Goal: Task Accomplishment & Management: Manage account settings

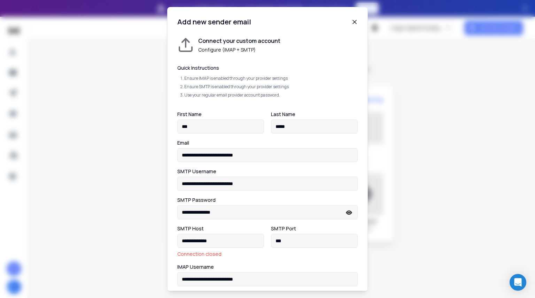
scroll to position [59, 0]
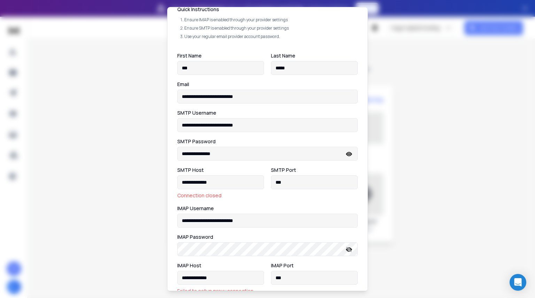
click at [122, 112] on div "**********" at bounding box center [267, 149] width 535 height 298
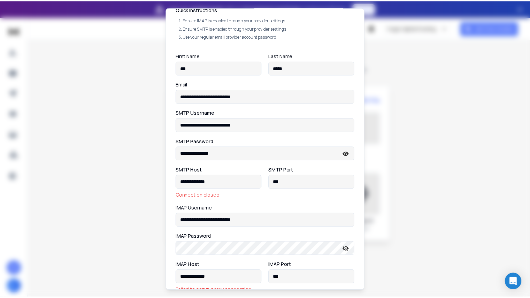
scroll to position [118, 0]
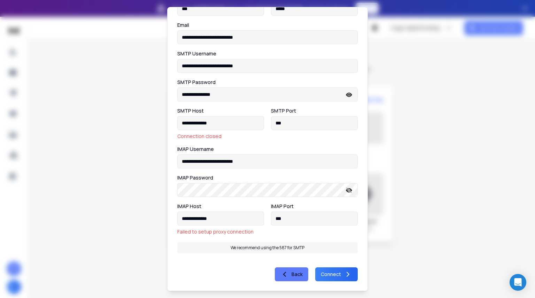
click at [296, 273] on button "Back" at bounding box center [291, 274] width 33 height 14
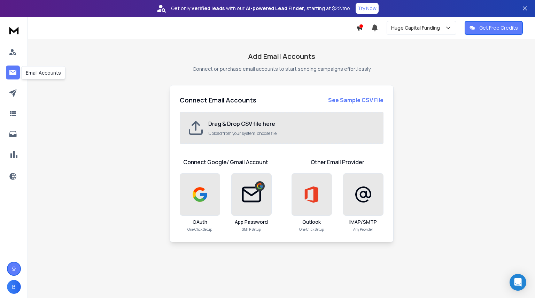
click at [11, 73] on icon at bounding box center [12, 73] width 7 height 6
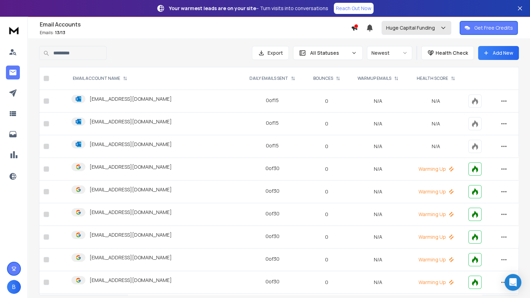
click at [410, 32] on button "Huge Capital Funding" at bounding box center [416, 28] width 70 height 14
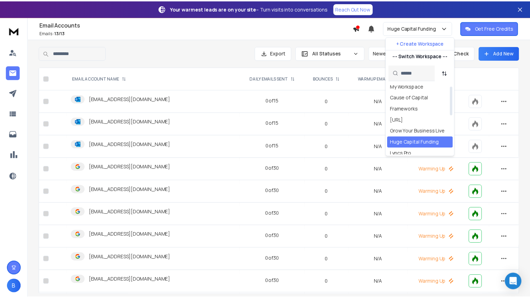
scroll to position [2, 0]
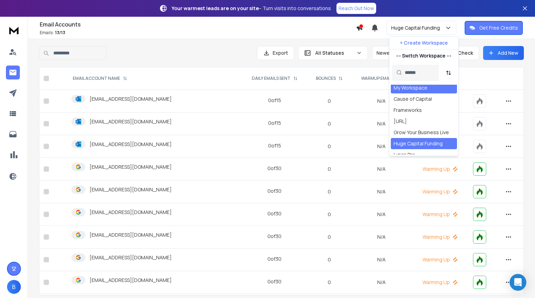
click at [432, 41] on p "+ Create Workspace" at bounding box center [424, 42] width 48 height 7
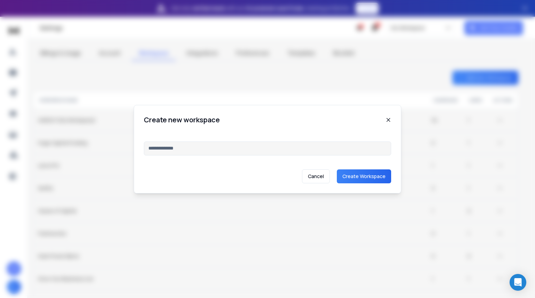
click at [311, 152] on input at bounding box center [267, 148] width 247 height 14
type input "**********"
click at [361, 177] on button "Create Workspace" at bounding box center [364, 176] width 54 height 14
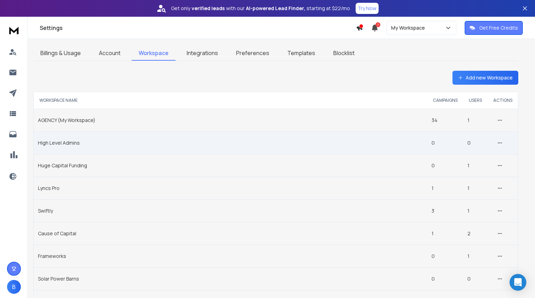
click at [62, 142] on td "High Level Admins" at bounding box center [231, 142] width 394 height 23
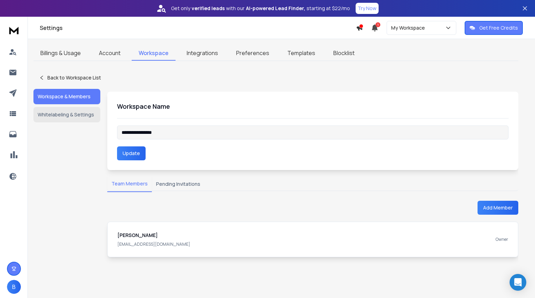
click at [70, 117] on button "Whitelabeling & Settings" at bounding box center [66, 114] width 67 height 15
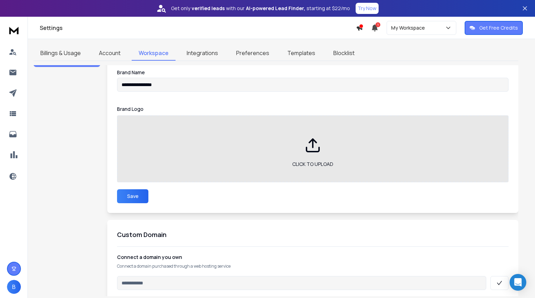
scroll to position [59, 0]
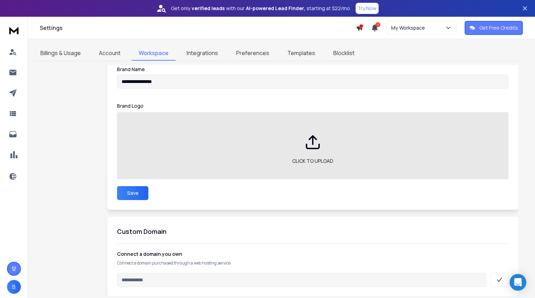
click at [281, 170] on div "Click to upload" at bounding box center [312, 145] width 391 height 67
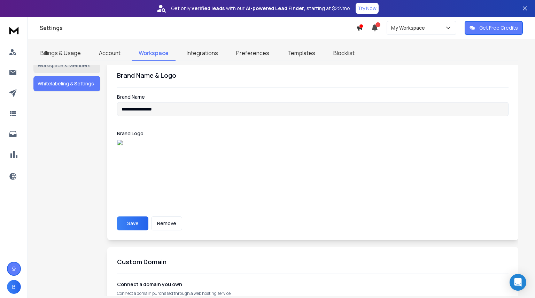
click at [134, 216] on button "Save" at bounding box center [132, 223] width 31 height 14
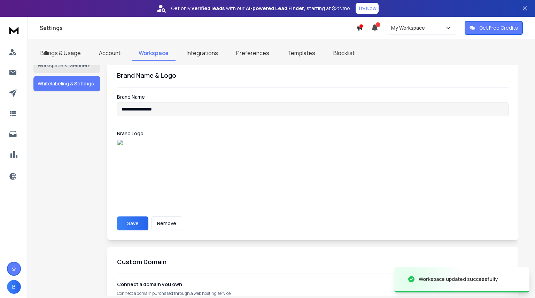
scroll to position [0, 0]
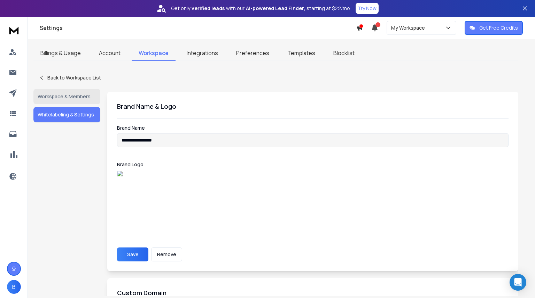
click at [115, 55] on link "Account" at bounding box center [110, 53] width 36 height 15
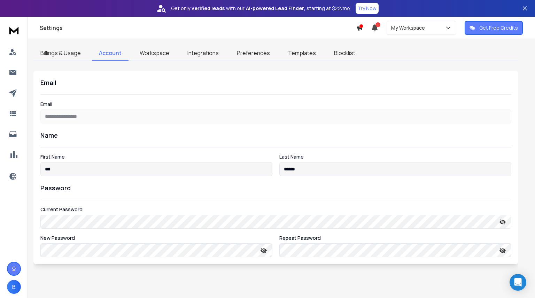
click at [153, 55] on link "Workspace" at bounding box center [155, 53] width 44 height 15
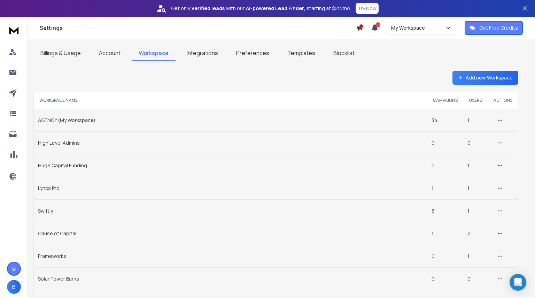
click at [480, 76] on button "Add new Workspace" at bounding box center [485, 78] width 66 height 14
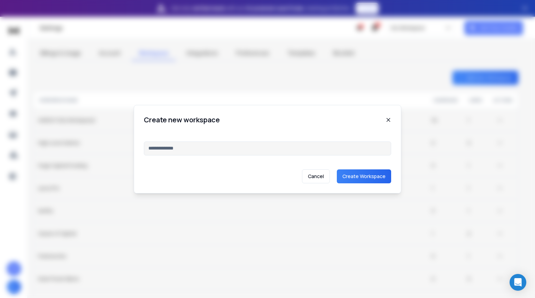
click at [251, 149] on input at bounding box center [267, 148] width 247 height 14
type input "**********"
click at [354, 185] on div "**********" at bounding box center [267, 149] width 267 height 88
click at [363, 178] on button "Create Workspace" at bounding box center [364, 176] width 54 height 14
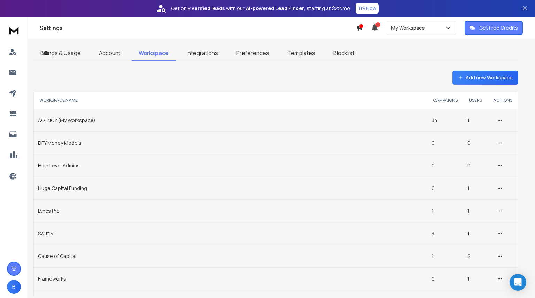
click at [492, 78] on button "Add new Workspace" at bounding box center [485, 78] width 66 height 14
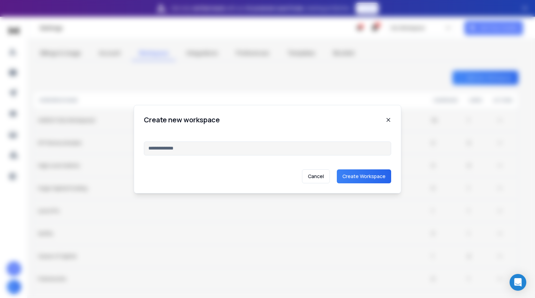
click at [344, 147] on input at bounding box center [267, 148] width 247 height 14
type input "**********"
click at [355, 176] on button "Create Workspace" at bounding box center [364, 176] width 54 height 14
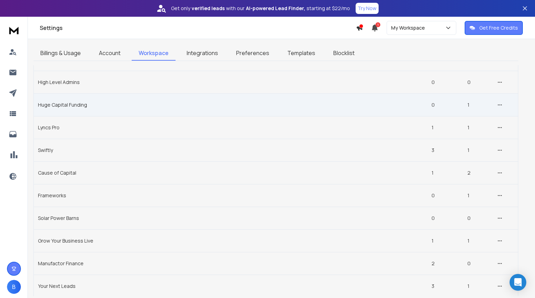
scroll to position [102, 0]
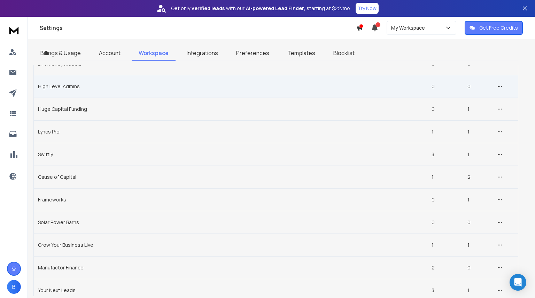
click at [123, 87] on td "High Level Admins" at bounding box center [231, 86] width 394 height 23
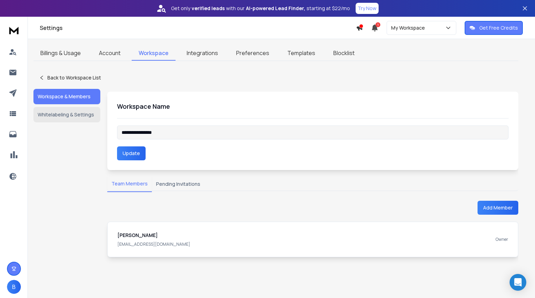
click at [70, 79] on p "Back to Workspace List" at bounding box center [74, 77] width 54 height 7
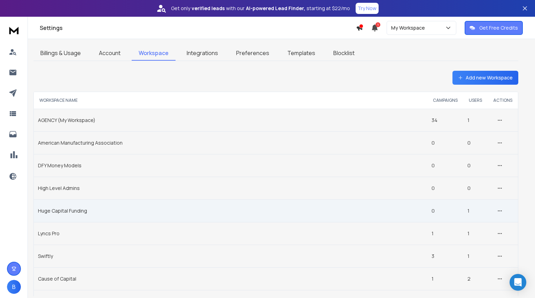
click at [53, 210] on td "Huge Capital Funding" at bounding box center [231, 210] width 394 height 23
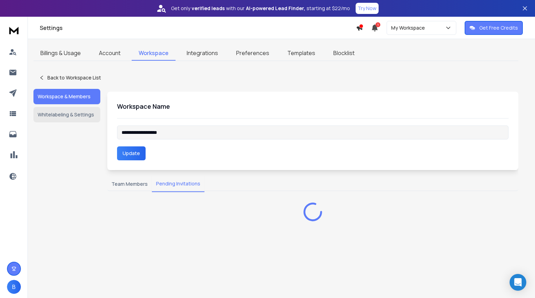
click at [181, 183] on button "Pending Invitations" at bounding box center [178, 184] width 53 height 16
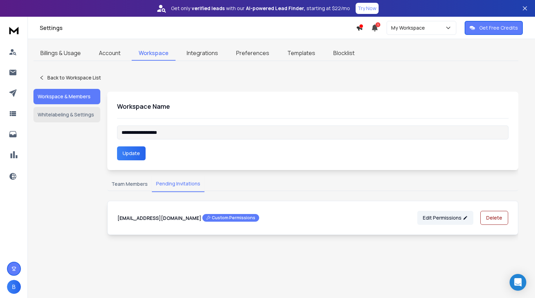
click at [112, 55] on link "Account" at bounding box center [110, 53] width 36 height 15
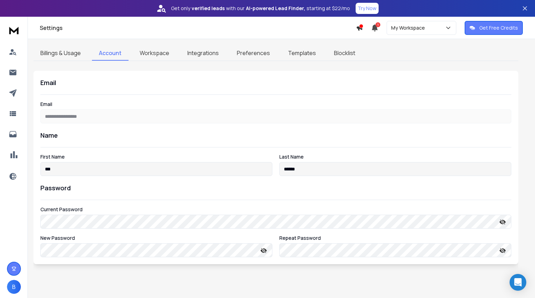
click at [61, 47] on link "Billings & Usage" at bounding box center [60, 53] width 54 height 15
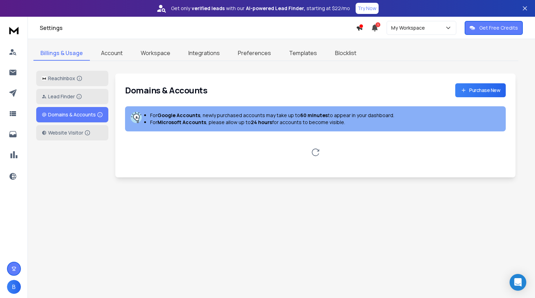
click at [56, 116] on button "Domains & Accounts" at bounding box center [72, 114] width 72 height 15
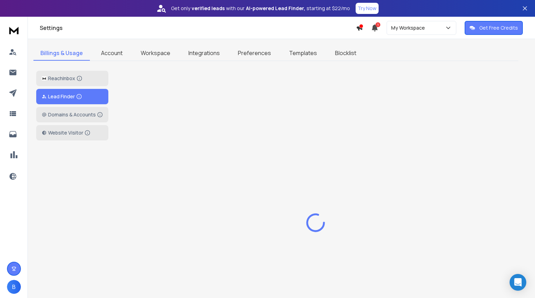
click at [67, 100] on button "Lead Finder" at bounding box center [72, 96] width 72 height 15
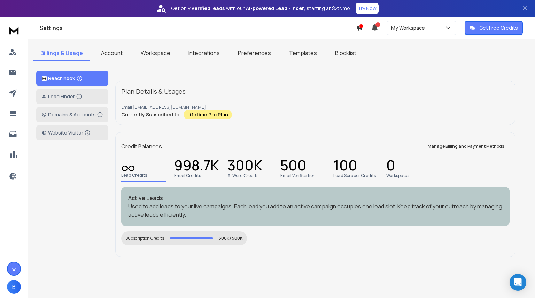
click at [64, 85] on button "ReachInbox" at bounding box center [72, 78] width 72 height 15
click at [12, 99] on link at bounding box center [13, 93] width 14 height 14
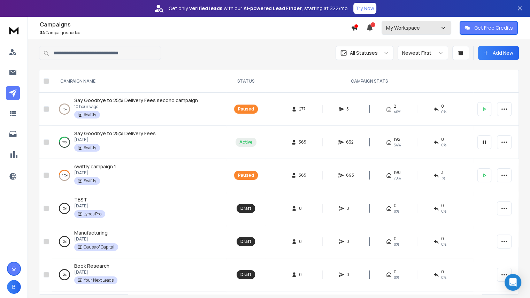
click at [410, 31] on p "My Workspace" at bounding box center [404, 27] width 37 height 7
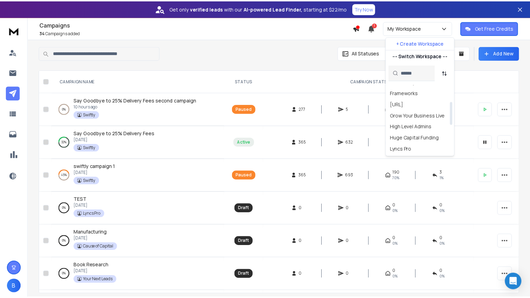
scroll to position [50, 0]
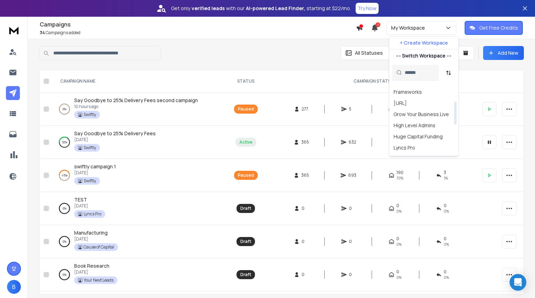
click at [415, 124] on div "High Level Admins" at bounding box center [415, 125] width 42 height 7
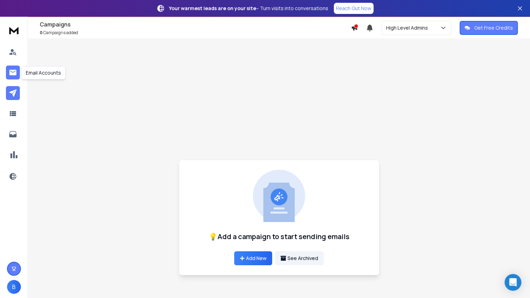
click at [10, 75] on icon at bounding box center [12, 73] width 7 height 6
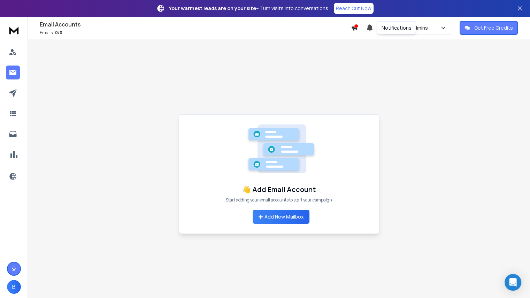
click at [402, 26] on div "Notifications" at bounding box center [396, 27] width 39 height 13
click at [412, 27] on div "Notifications" at bounding box center [396, 27] width 39 height 13
click at [428, 29] on p "High Level Admins" at bounding box center [408, 27] width 45 height 7
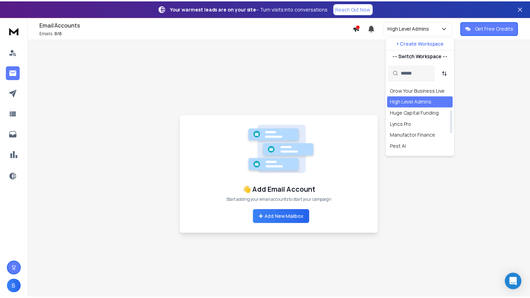
scroll to position [76, 0]
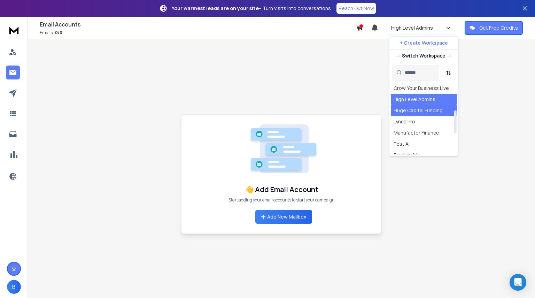
click at [421, 110] on div "Huge Capital Funding" at bounding box center [418, 110] width 49 height 7
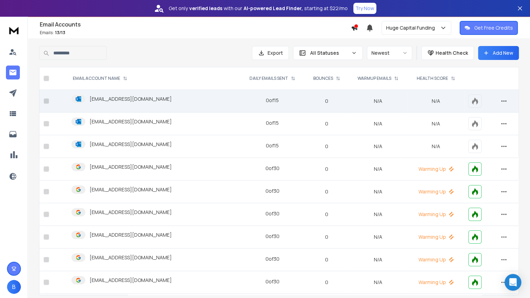
click at [47, 103] on button "button" at bounding box center [47, 101] width 6 height 6
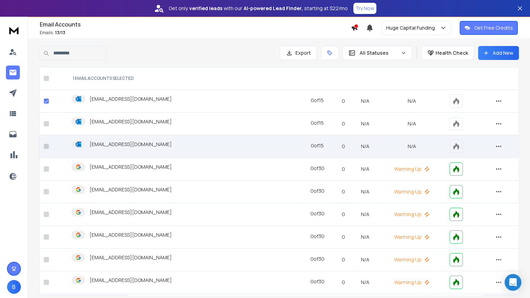
click at [44, 148] on button "button" at bounding box center [47, 146] width 6 height 6
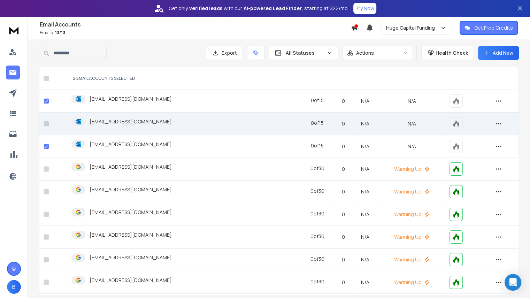
click at [45, 125] on button "button" at bounding box center [47, 124] width 6 height 6
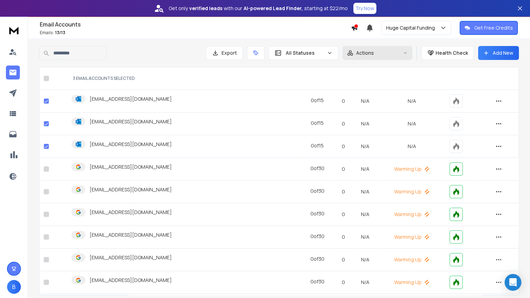
click at [394, 53] on div "Actions" at bounding box center [373, 52] width 53 height 7
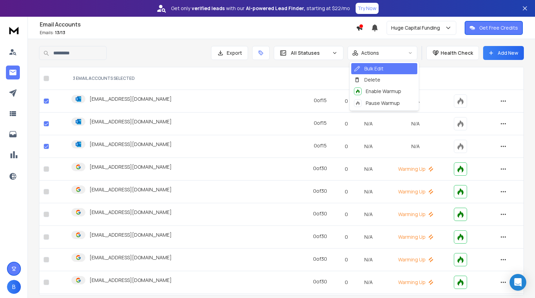
click at [385, 68] on div "Bulk Edit" at bounding box center [384, 68] width 66 height 11
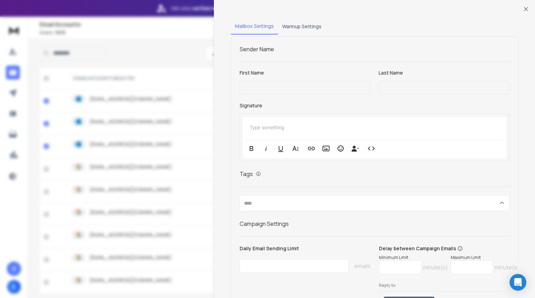
click at [301, 265] on input "number" at bounding box center [294, 266] width 109 height 14
type input "**"
click at [293, 87] on input "text" at bounding box center [305, 88] width 131 height 14
type input "****"
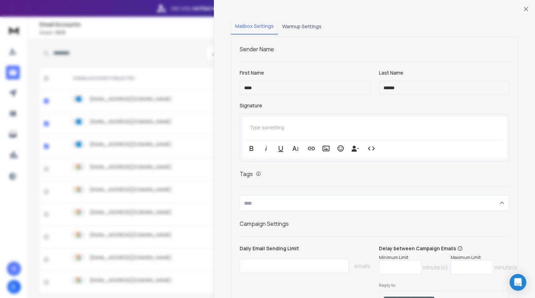
type input "******"
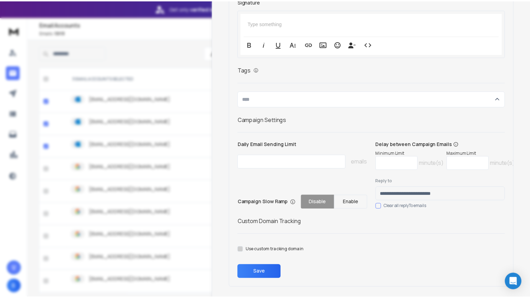
scroll to position [104, 0]
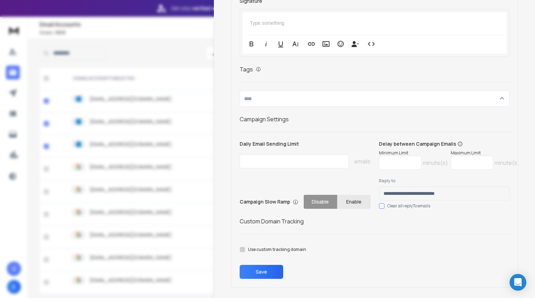
click at [358, 199] on button "Enable" at bounding box center [353, 202] width 33 height 14
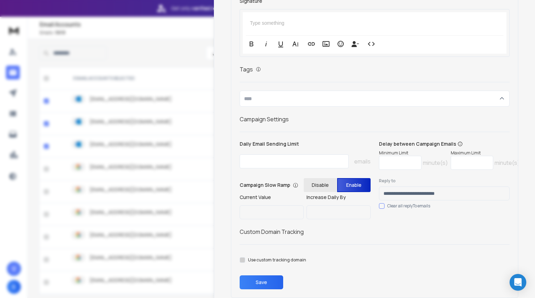
click at [318, 185] on button "Disable" at bounding box center [320, 185] width 33 height 14
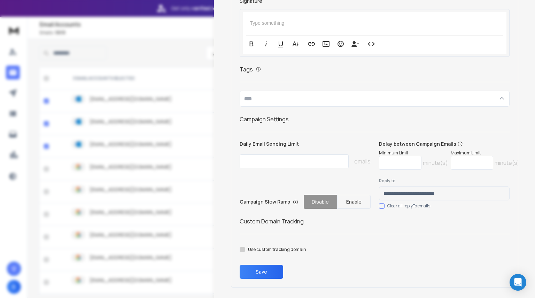
click at [268, 267] on button "Save" at bounding box center [262, 272] width 44 height 14
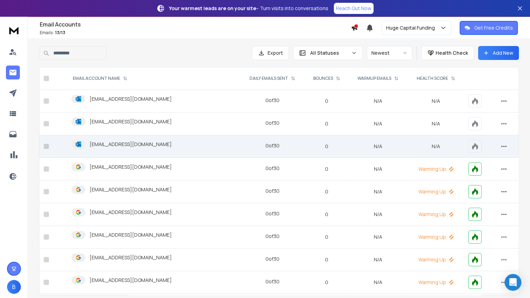
click at [45, 143] on button "button" at bounding box center [47, 146] width 6 height 6
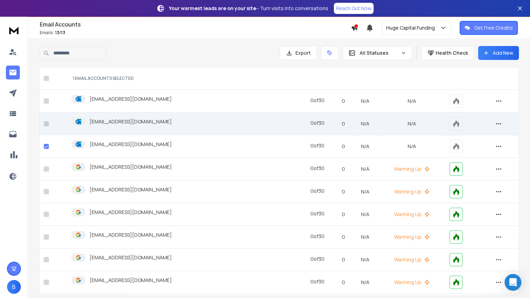
click at [47, 124] on button "button" at bounding box center [47, 124] width 6 height 6
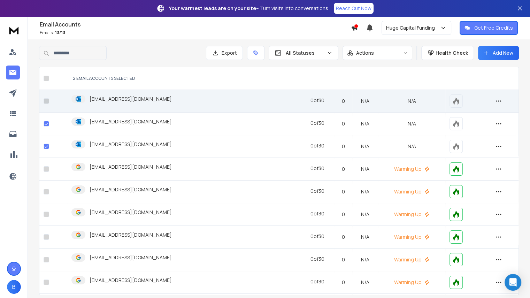
click at [49, 100] on div at bounding box center [56, 101] width 24 height 6
click at [48, 100] on button "button" at bounding box center [47, 101] width 6 height 6
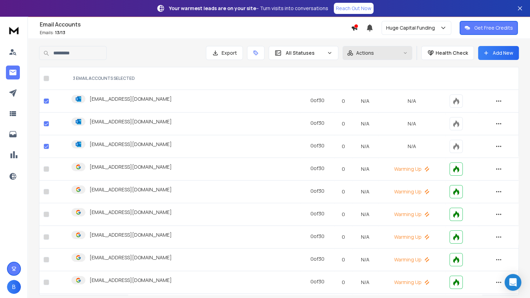
click at [351, 58] on button "Actions" at bounding box center [377, 53] width 70 height 14
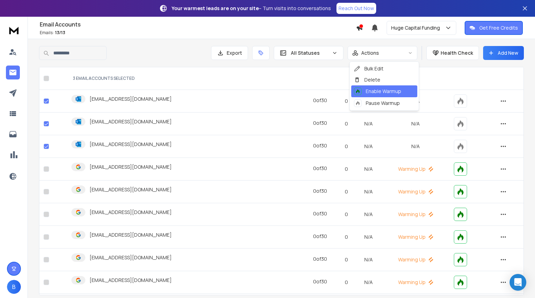
click at [376, 91] on div "Enable Warmup" at bounding box center [377, 91] width 47 height 8
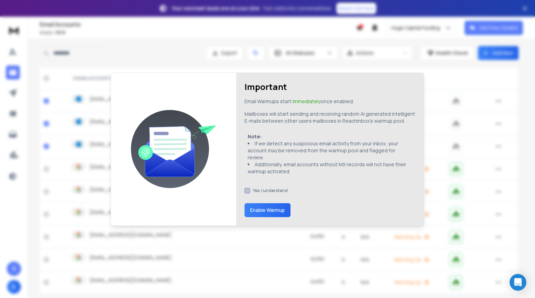
click at [248, 188] on button "Yes, I understand" at bounding box center [247, 191] width 6 height 6
click at [271, 208] on button "Enable Warmup" at bounding box center [267, 210] width 46 height 14
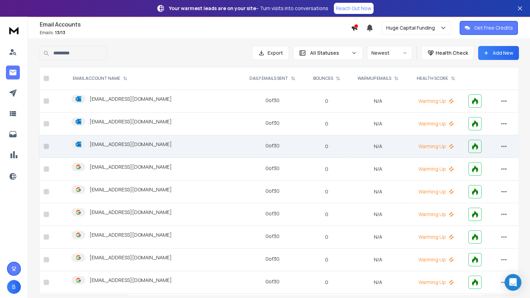
click at [46, 146] on button "button" at bounding box center [47, 146] width 6 height 6
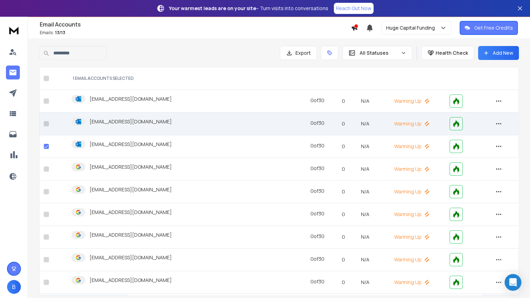
click at [46, 123] on button "button" at bounding box center [47, 124] width 6 height 6
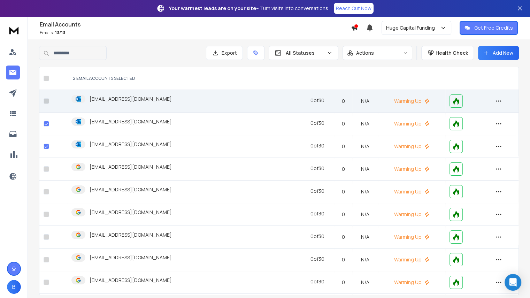
click at [46, 99] on button "button" at bounding box center [47, 101] width 6 height 6
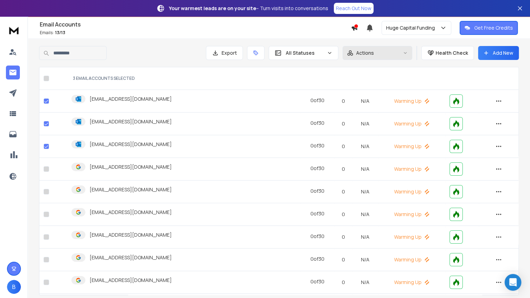
click at [390, 48] on button "Actions" at bounding box center [377, 53] width 70 height 14
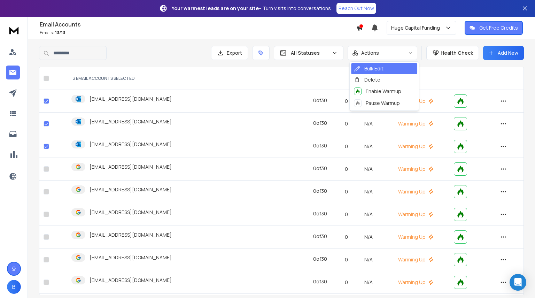
click at [383, 69] on div "Bulk Edit" at bounding box center [384, 68] width 66 height 11
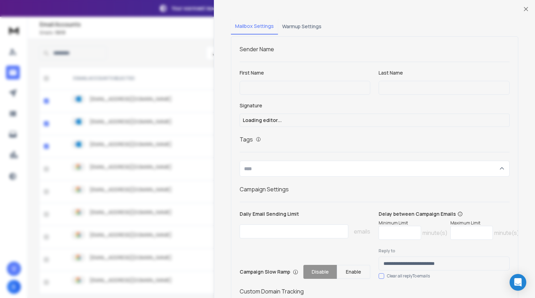
click at [306, 24] on button "Warmup Settings" at bounding box center [302, 26] width 48 height 15
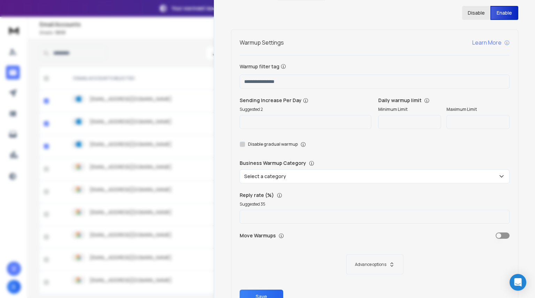
scroll to position [68, 0]
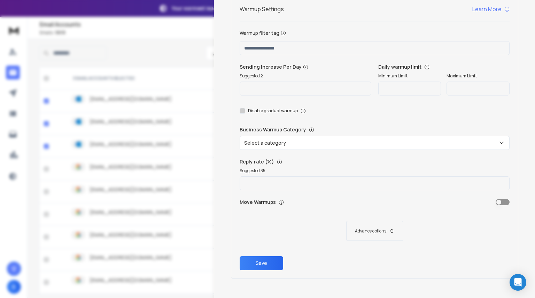
click at [382, 231] on p "Advance options" at bounding box center [370, 231] width 31 height 6
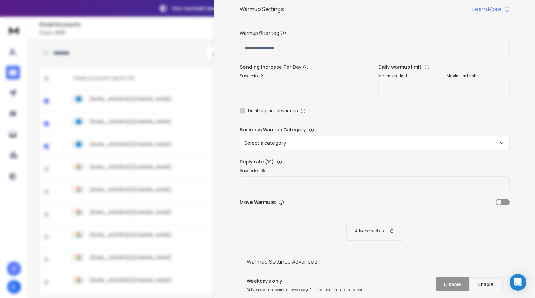
click at [497, 201] on button "button" at bounding box center [503, 202] width 14 height 6
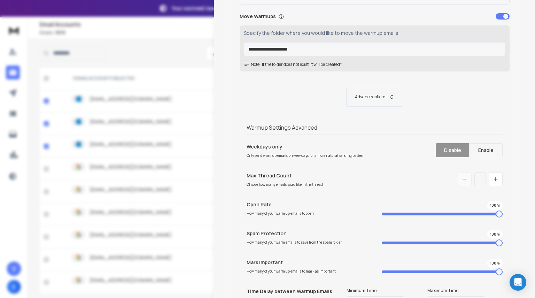
scroll to position [268, 0]
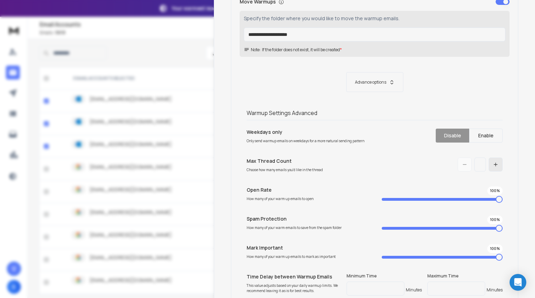
click at [496, 164] on icon "button" at bounding box center [496, 164] width 0 height 3
type input "*"
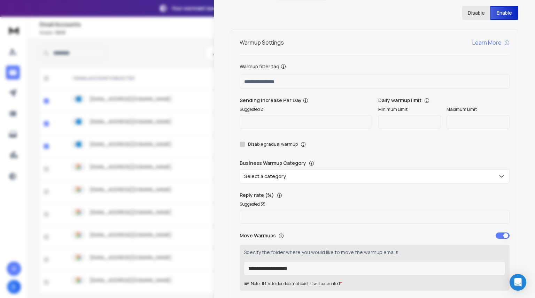
scroll to position [33, 0]
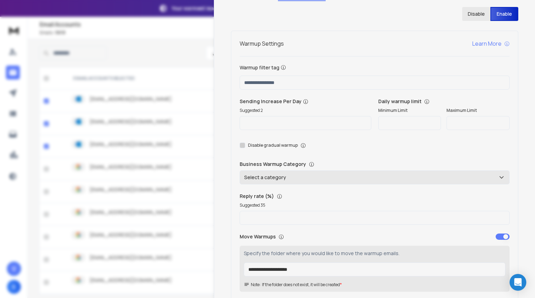
click at [359, 175] on div "Select a category" at bounding box center [374, 177] width 261 height 7
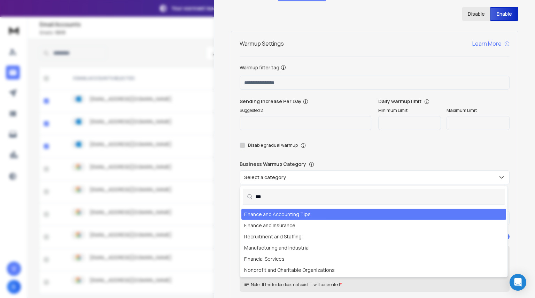
type input "***"
click at [280, 224] on span "Finance and Insurance" at bounding box center [269, 225] width 51 height 7
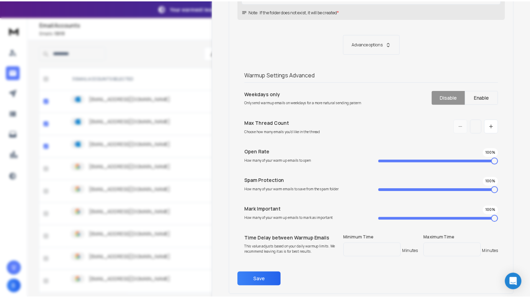
scroll to position [333, 0]
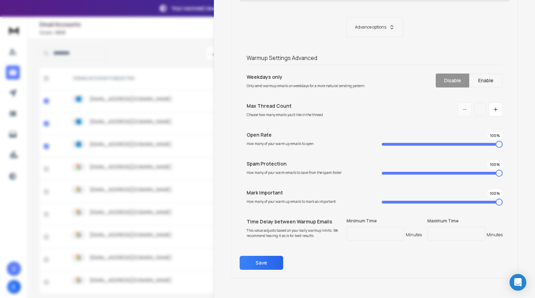
click at [255, 263] on button "Save" at bounding box center [262, 263] width 44 height 14
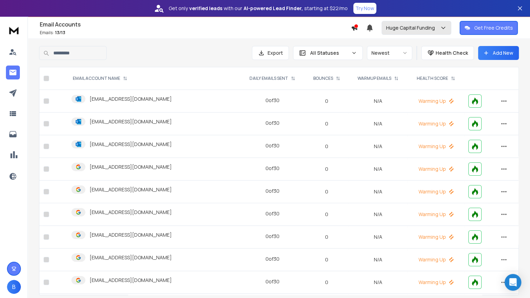
click at [410, 30] on p "Huge Capital Funding" at bounding box center [412, 27] width 52 height 7
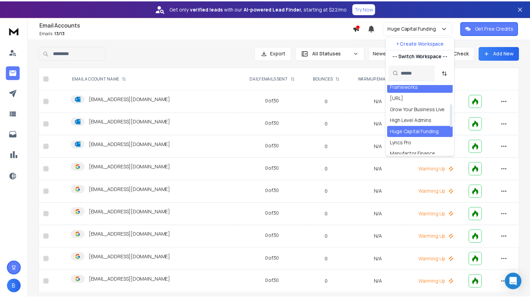
scroll to position [54, 0]
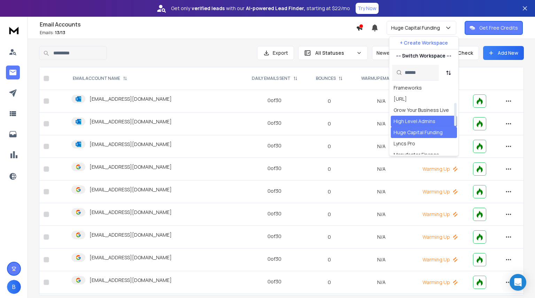
click at [410, 118] on div "High Level Admins" at bounding box center [415, 121] width 42 height 7
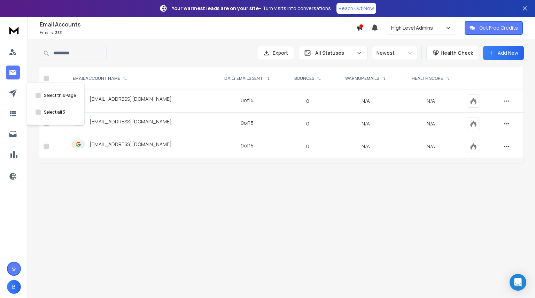
click at [46, 80] on button "Select this Page" at bounding box center [47, 79] width 6 height 6
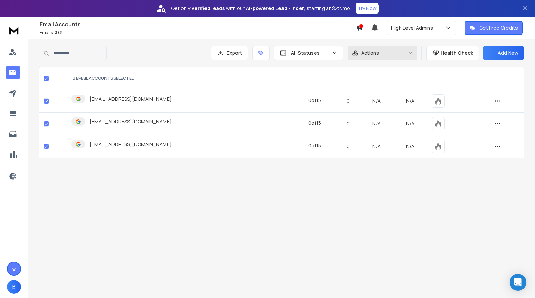
click at [401, 59] on button "Actions" at bounding box center [383, 53] width 70 height 14
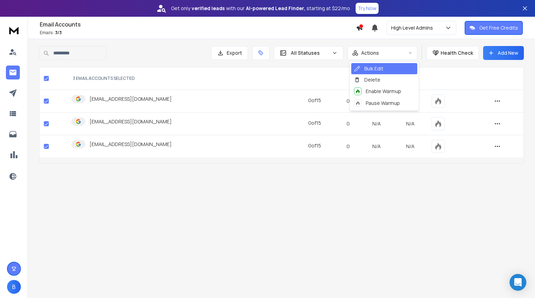
click at [382, 69] on div "Bulk Edit" at bounding box center [369, 68] width 30 height 7
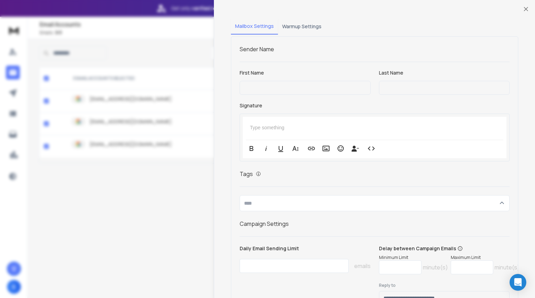
click at [288, 85] on input "text" at bounding box center [305, 88] width 131 height 14
type input "***"
type input "******"
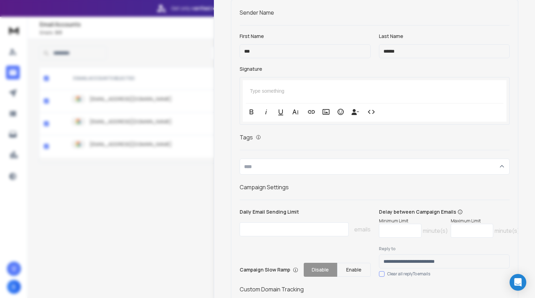
scroll to position [118, 0]
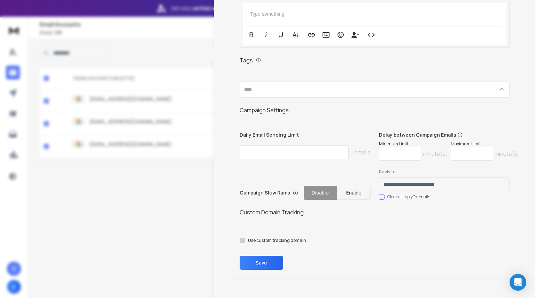
click at [310, 145] on input "number" at bounding box center [294, 152] width 109 height 14
type input "**"
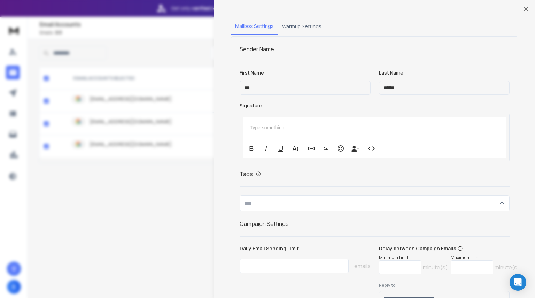
click at [304, 27] on button "Warmup Settings" at bounding box center [302, 26] width 48 height 15
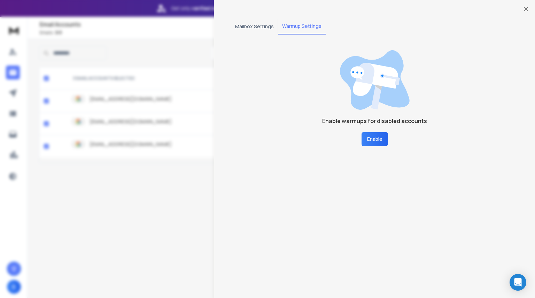
click at [254, 32] on button "Mailbox Settings" at bounding box center [254, 26] width 47 height 15
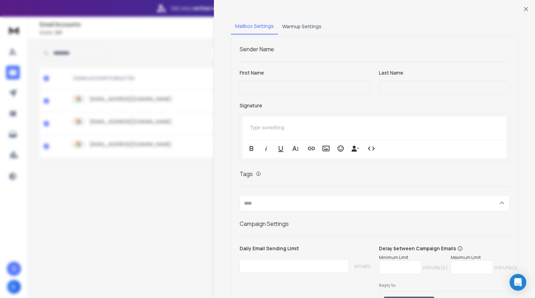
click at [306, 81] on input "text" at bounding box center [305, 88] width 131 height 14
type input "*"
type input "***"
type input "******"
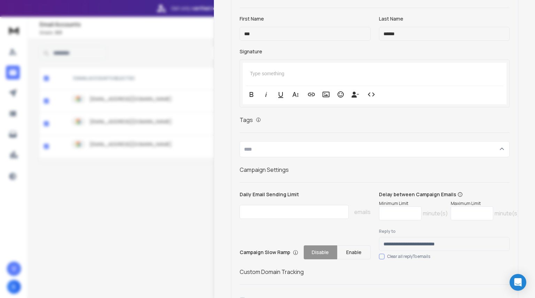
scroll to position [118, 0]
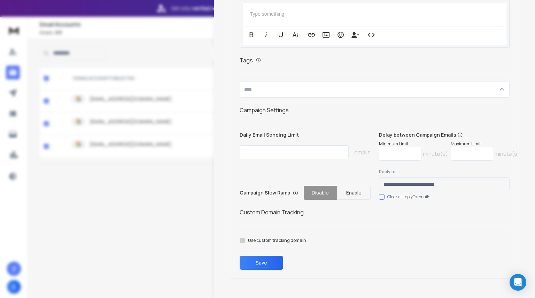
click at [315, 146] on input "number" at bounding box center [294, 152] width 109 height 14
type input "**"
click at [268, 264] on button "Save" at bounding box center [262, 263] width 44 height 14
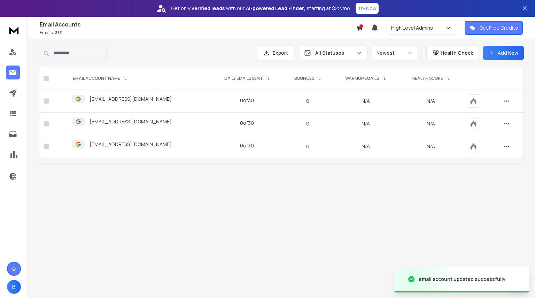
click at [45, 76] on button "button" at bounding box center [47, 79] width 6 height 6
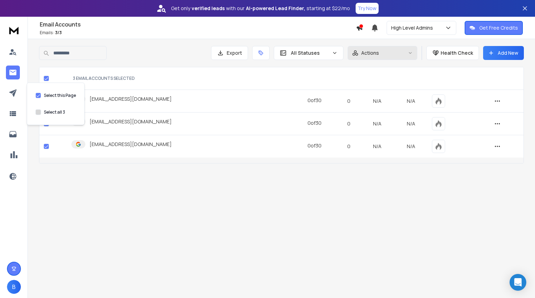
click at [398, 46] on button "Actions" at bounding box center [383, 53] width 70 height 14
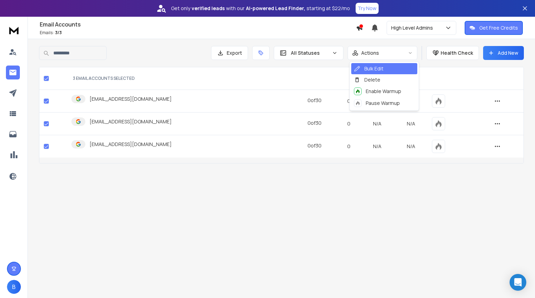
click at [389, 89] on div "Enable Warmup" at bounding box center [377, 91] width 47 height 8
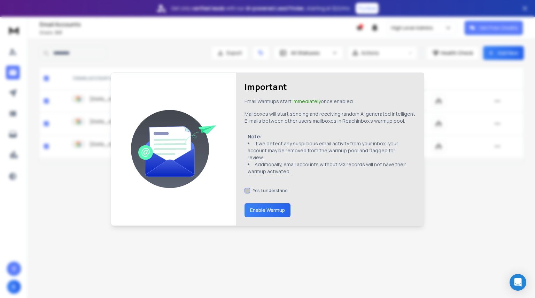
click at [247, 188] on button "Yes, I understand" at bounding box center [247, 191] width 6 height 6
click at [280, 203] on button "Enable Warmup" at bounding box center [267, 210] width 46 height 14
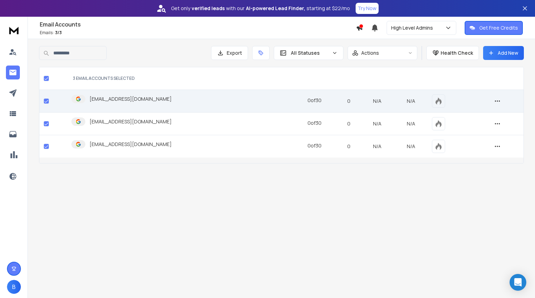
click at [438, 105] on div at bounding box center [438, 100] width 13 height 13
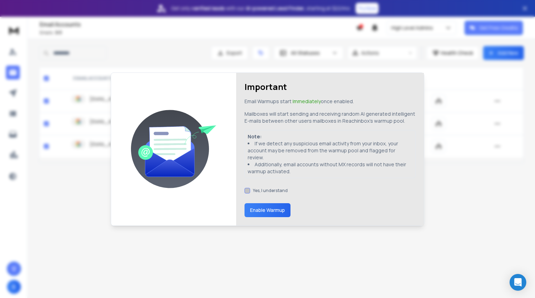
click at [347, 259] on div at bounding box center [267, 149] width 535 height 298
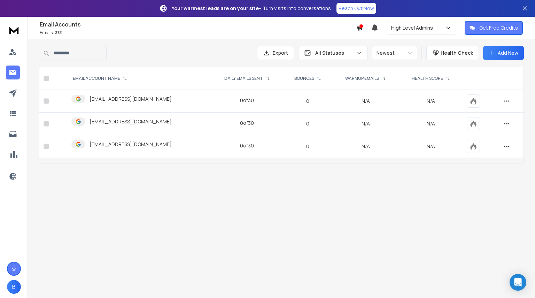
click at [37, 80] on div "Export All Statuses Newest Health Check Add New EMAIL ACCOUNT NAME DAILY EMAILS…" at bounding box center [281, 104] width 507 height 131
click at [48, 78] on button "button" at bounding box center [47, 79] width 6 height 6
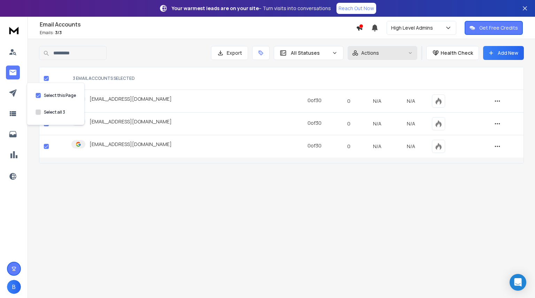
click at [401, 57] on button "Actions" at bounding box center [383, 53] width 70 height 14
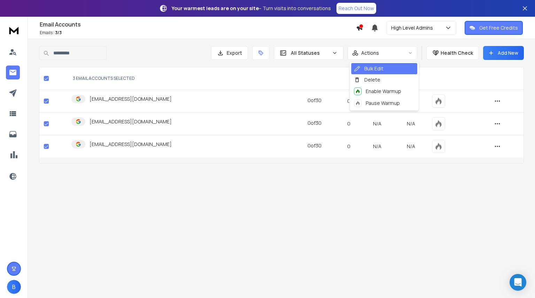
click at [387, 92] on div "Enable Warmup" at bounding box center [377, 91] width 47 height 8
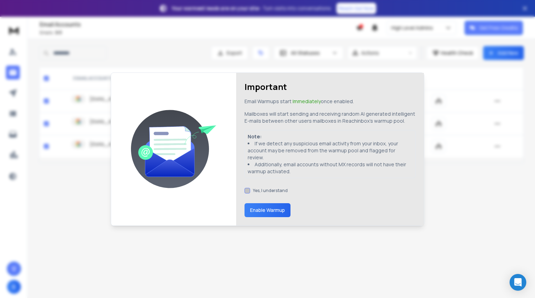
click at [247, 188] on button "Yes, I understand" at bounding box center [247, 191] width 6 height 6
click at [265, 206] on button "Enable Warmup" at bounding box center [267, 210] width 46 height 14
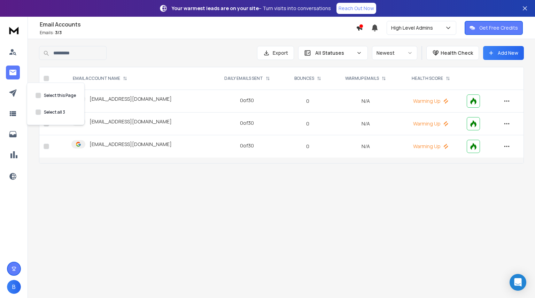
click at [44, 79] on button "Select this Page" at bounding box center [47, 79] width 6 height 6
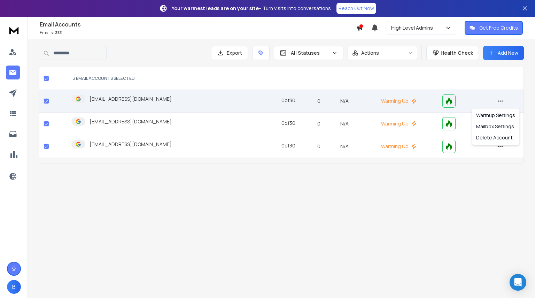
click at [500, 102] on icon at bounding box center [500, 101] width 6 height 6
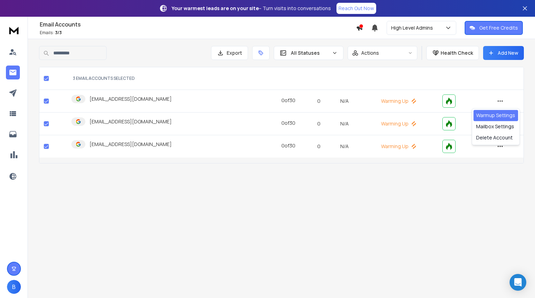
click at [482, 114] on div "Warmup Settings" at bounding box center [495, 115] width 45 height 11
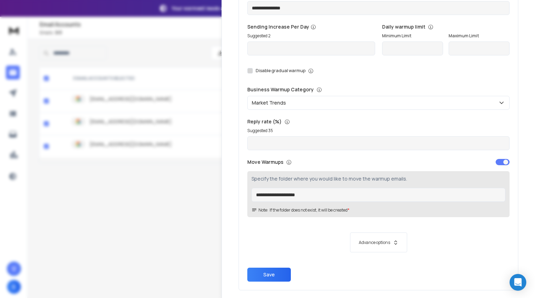
scroll to position [89, 0]
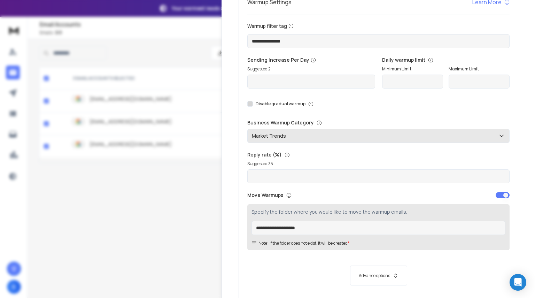
click at [305, 134] on div "Market Trends" at bounding box center [378, 135] width 253 height 7
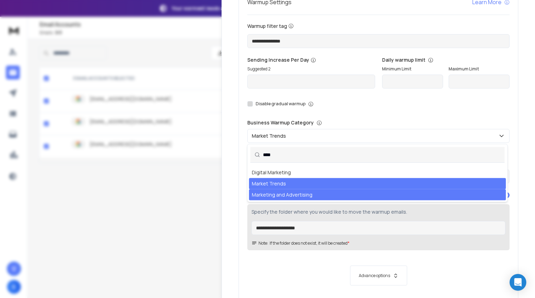
type input "****"
click at [290, 191] on span "Marketing and Advertising" at bounding box center [282, 194] width 61 height 7
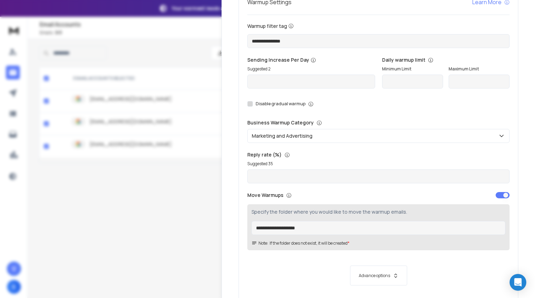
click at [365, 273] on p "Advance options" at bounding box center [374, 276] width 31 height 6
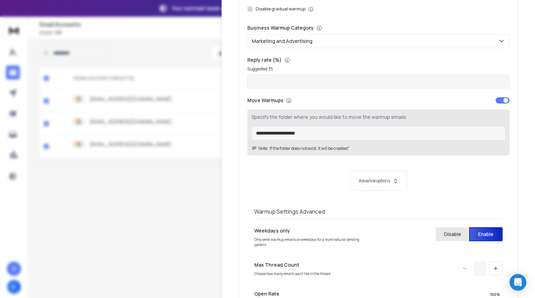
scroll to position [184, 0]
drag, startPoint x: 450, startPoint y: 236, endPoint x: 453, endPoint y: 235, distance: 3.6
click at [453, 235] on button "Disable" at bounding box center [452, 234] width 33 height 14
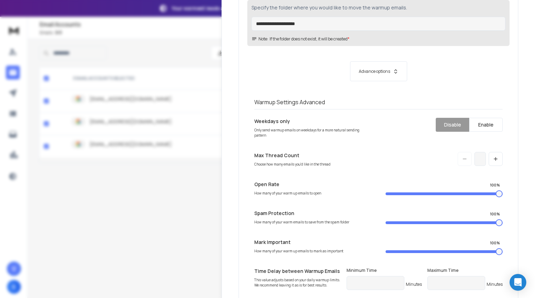
scroll to position [352, 0]
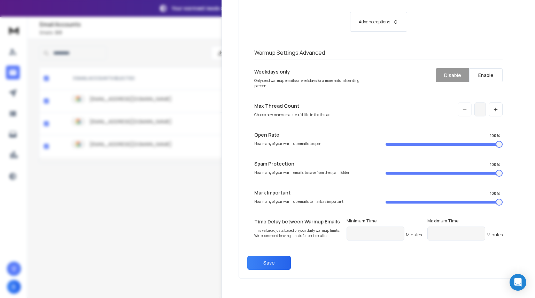
click at [265, 262] on button "Save" at bounding box center [269, 263] width 44 height 14
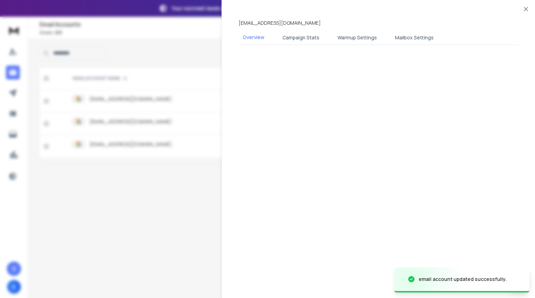
scroll to position [0, 0]
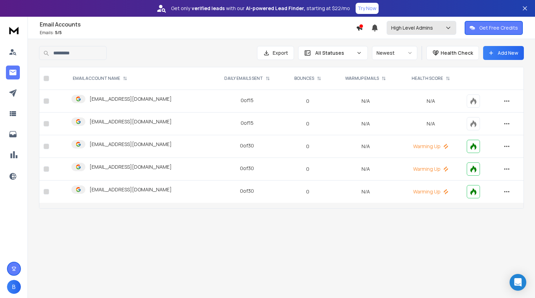
click at [411, 26] on p "High Level Admins" at bounding box center [413, 27] width 45 height 7
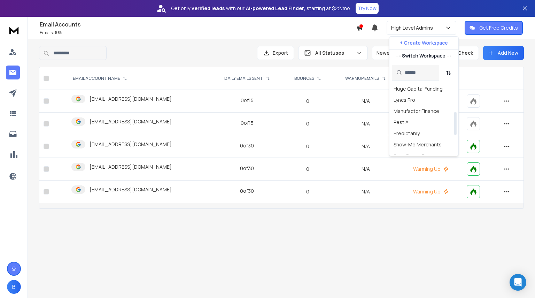
scroll to position [100, 0]
click at [400, 120] on div "Pest AI" at bounding box center [402, 119] width 16 height 7
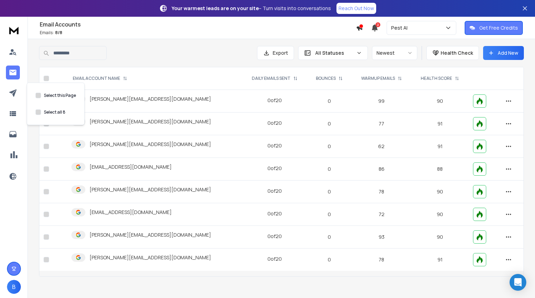
click at [46, 78] on button "Select this Page" at bounding box center [47, 79] width 6 height 6
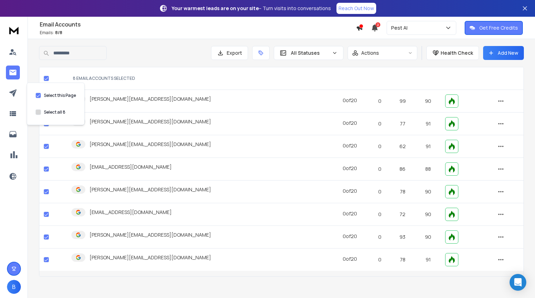
click at [46, 78] on button "Select this Page" at bounding box center [47, 79] width 6 height 6
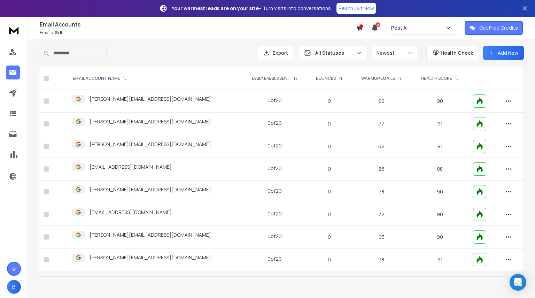
click at [46, 78] on button "button" at bounding box center [47, 79] width 6 height 6
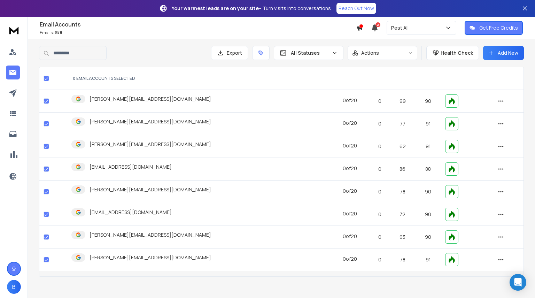
click at [46, 78] on button "button" at bounding box center [47, 79] width 6 height 6
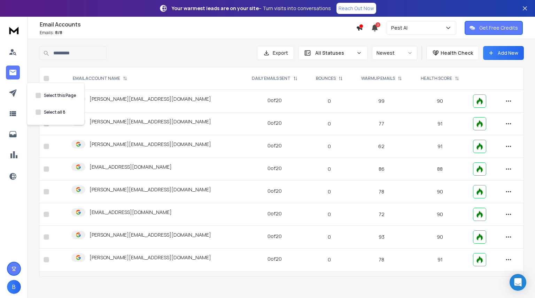
click at [48, 78] on button "Select this Page" at bounding box center [47, 79] width 6 height 6
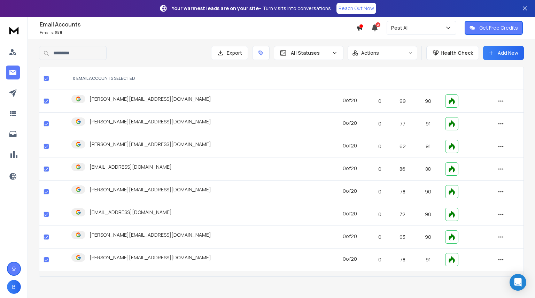
click at [48, 78] on button "button" at bounding box center [47, 79] width 6 height 6
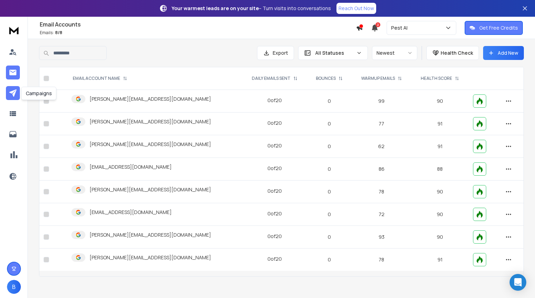
click at [14, 92] on icon at bounding box center [12, 92] width 7 height 7
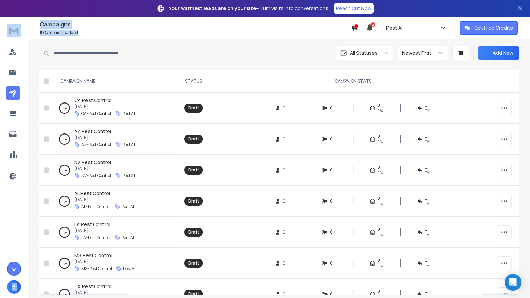
drag, startPoint x: 182, startPoint y: 30, endPoint x: 378, endPoint y: -42, distance: 208.6
click at [378, 0] on html "Your warmest leads are on your site – Turn visits into conversations Reach Out …" at bounding box center [265, 149] width 530 height 298
